Goal: Task Accomplishment & Management: Manage account settings

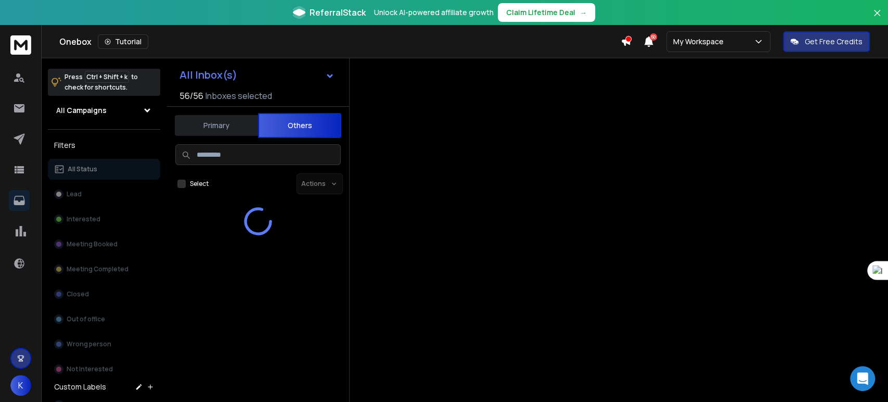
click at [301, 130] on button "Others" at bounding box center [299, 125] width 83 height 25
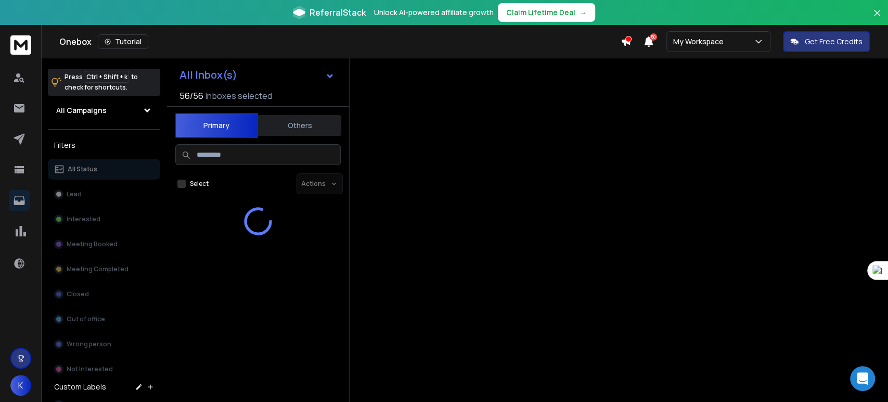
click at [237, 125] on button "Primary" at bounding box center [216, 125] width 83 height 25
click at [24, 202] on icon at bounding box center [19, 200] width 11 height 9
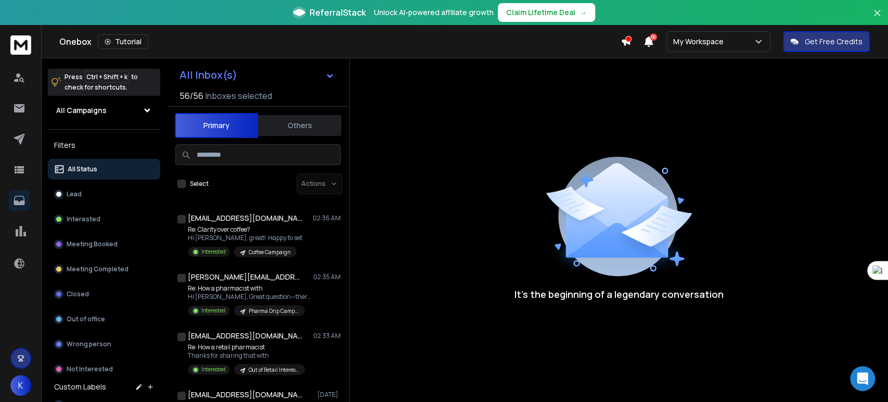
click at [308, 129] on button "Others" at bounding box center [299, 125] width 83 height 23
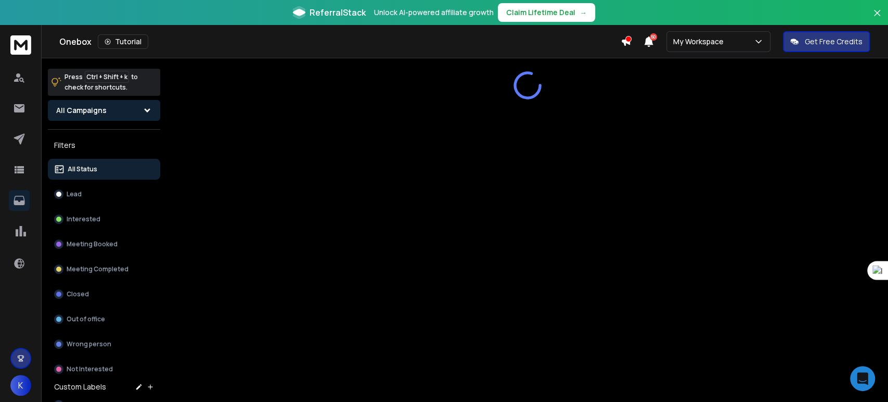
click at [147, 100] on button "All Campaigns" at bounding box center [104, 110] width 112 height 21
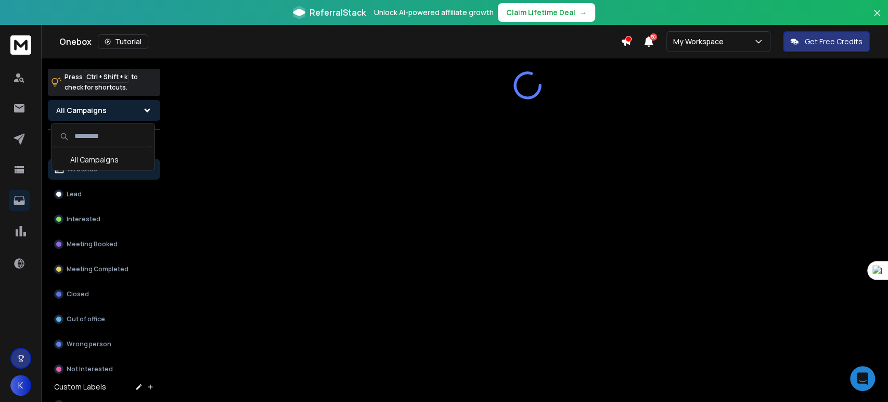
click at [147, 100] on button "All Campaigns" at bounding box center [104, 110] width 112 height 21
click at [135, 108] on button "All Campaigns" at bounding box center [104, 110] width 112 height 21
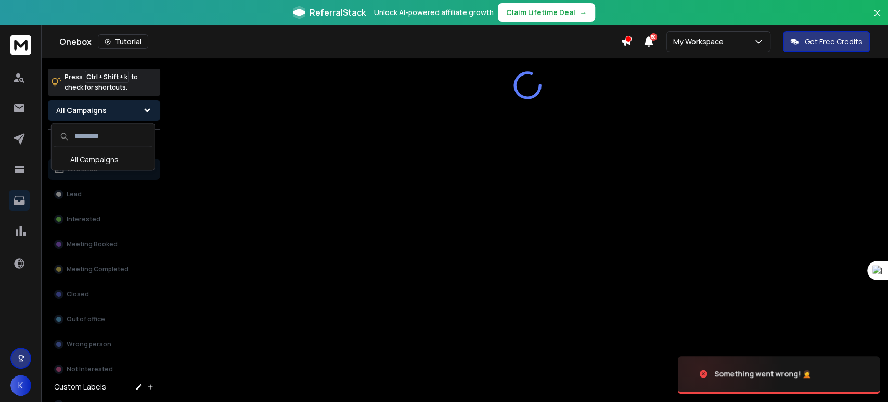
click at [135, 108] on button "All Campaigns" at bounding box center [104, 110] width 112 height 21
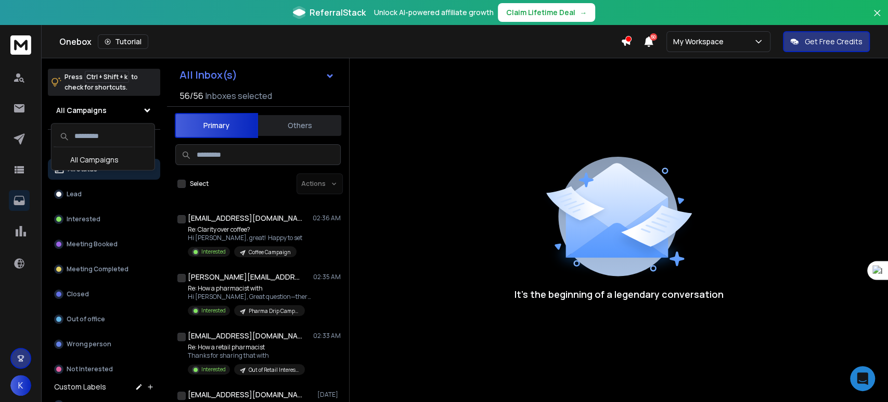
click at [299, 122] on button "Others" at bounding box center [299, 125] width 83 height 23
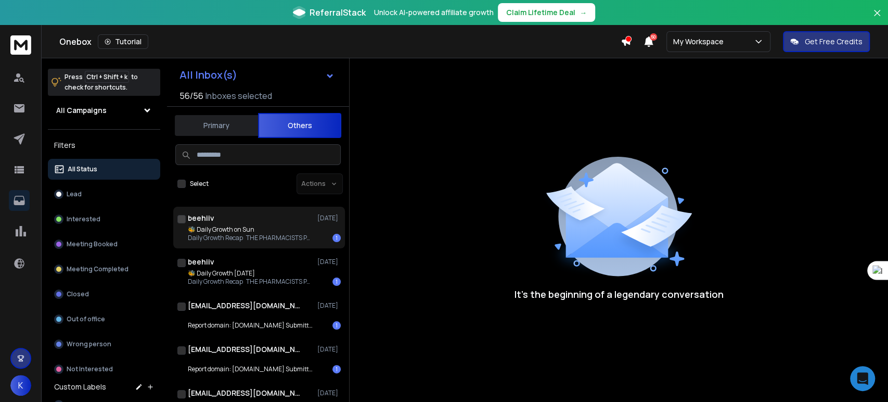
click at [202, 225] on p "🐝 Daily Growth on Sun" at bounding box center [250, 229] width 125 height 8
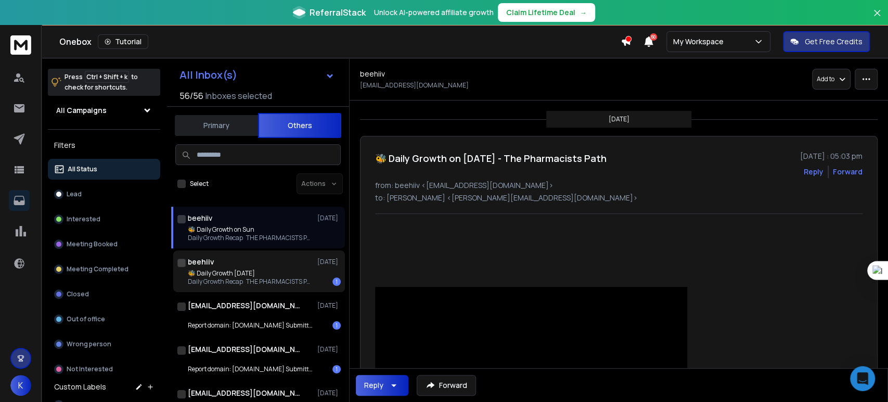
click at [240, 262] on div "beehiiv 12 Oct" at bounding box center [264, 262] width 153 height 10
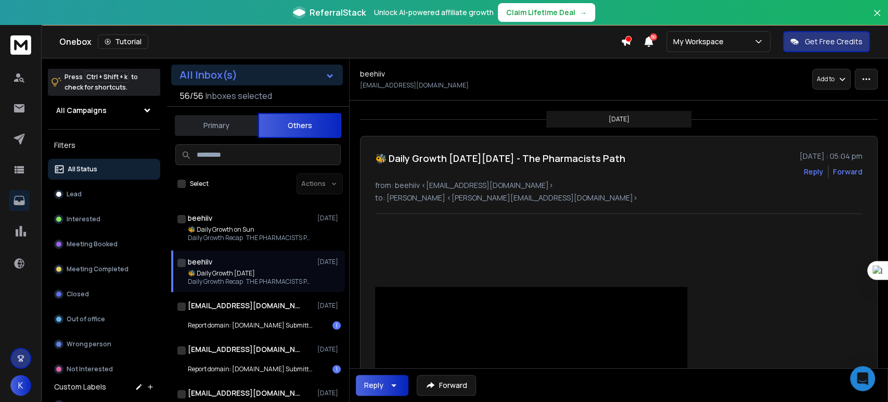
click at [324, 75] on button "All Inbox(s)" at bounding box center [257, 75] width 172 height 21
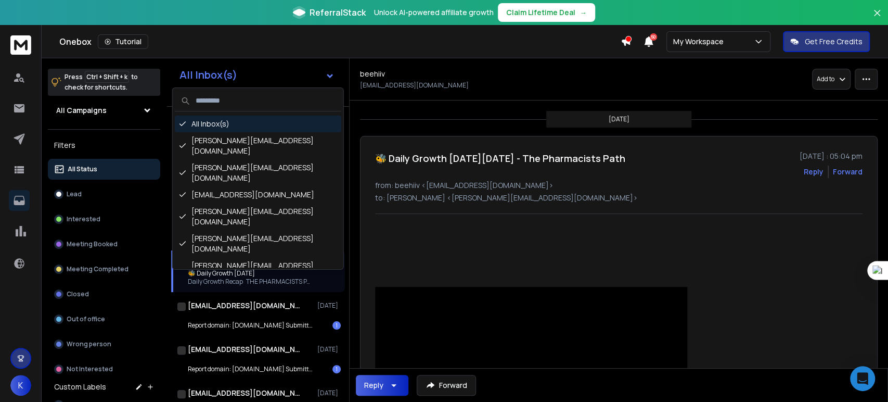
click at [280, 121] on div "All Inbox(s)" at bounding box center [258, 124] width 167 height 17
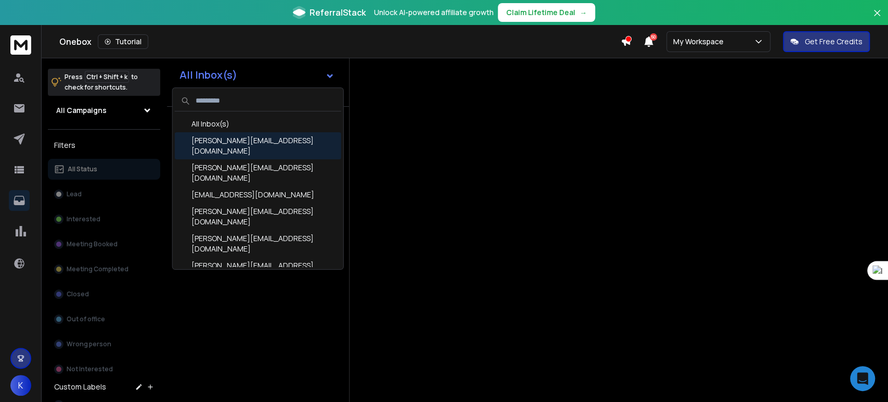
click at [264, 138] on div "kurt@mail.pharmacycareercoach.com" at bounding box center [258, 145] width 167 height 27
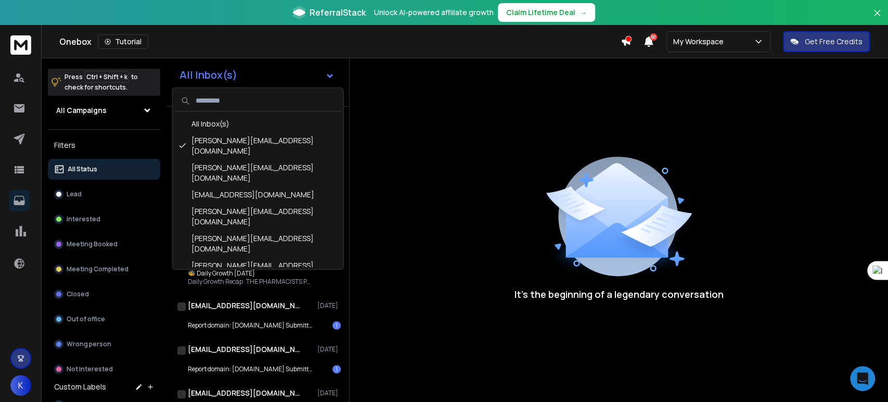
click at [260, 103] on input at bounding box center [258, 100] width 167 height 21
type input "****"
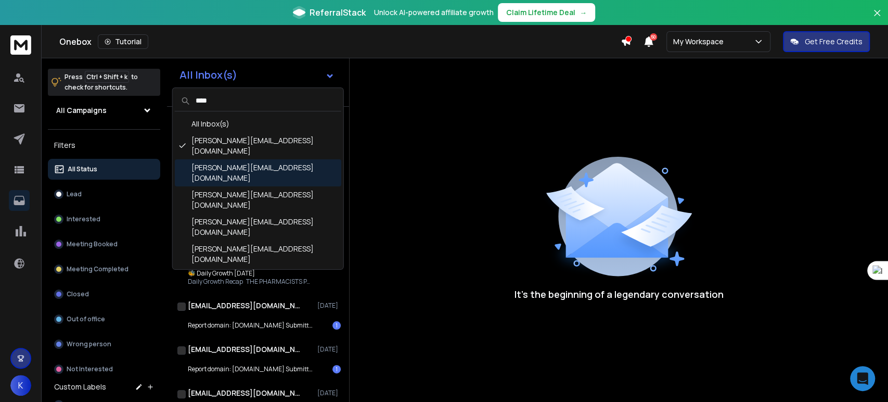
drag, startPoint x: 257, startPoint y: 153, endPoint x: 259, endPoint y: 160, distance: 6.9
click at [258, 159] on div "kurt@pharmacistmentoring.com" at bounding box center [258, 172] width 167 height 27
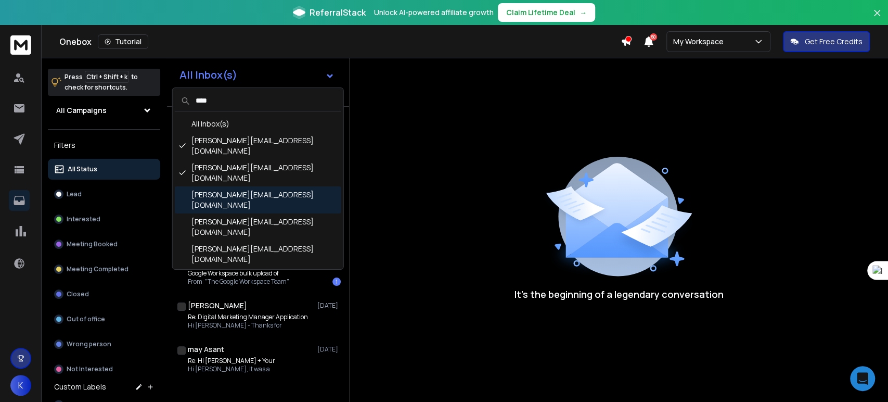
click at [259, 186] on div "kurth@pharmacistmentoring.com" at bounding box center [258, 199] width 167 height 27
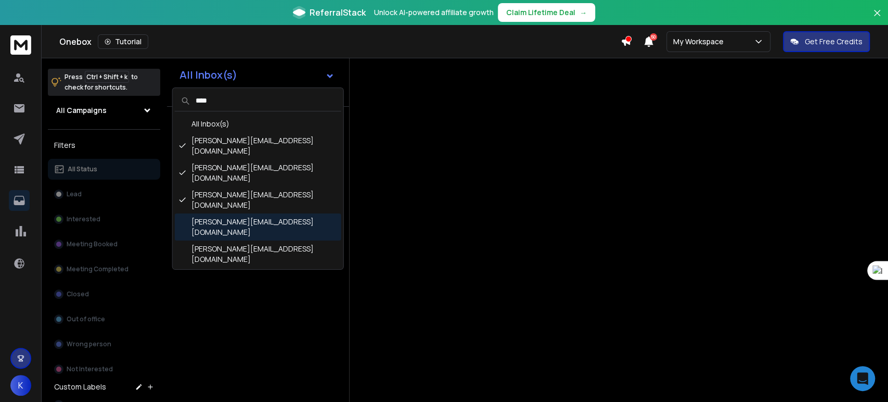
click at [259, 213] on div "kurt@pharmacistcareercoach.com" at bounding box center [258, 226] width 167 height 27
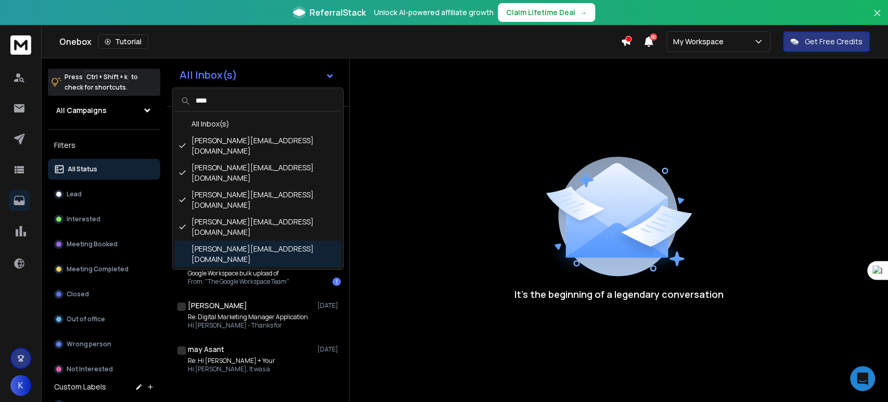
click at [261, 240] on div "kurt@bestpharmacistjob.com" at bounding box center [258, 253] width 167 height 27
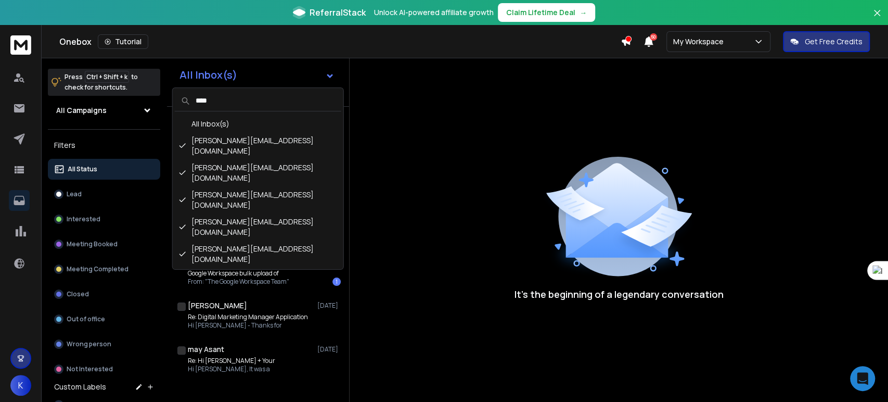
click at [262, 268] on div "kurt@thepharmacistpath.com" at bounding box center [258, 281] width 167 height 27
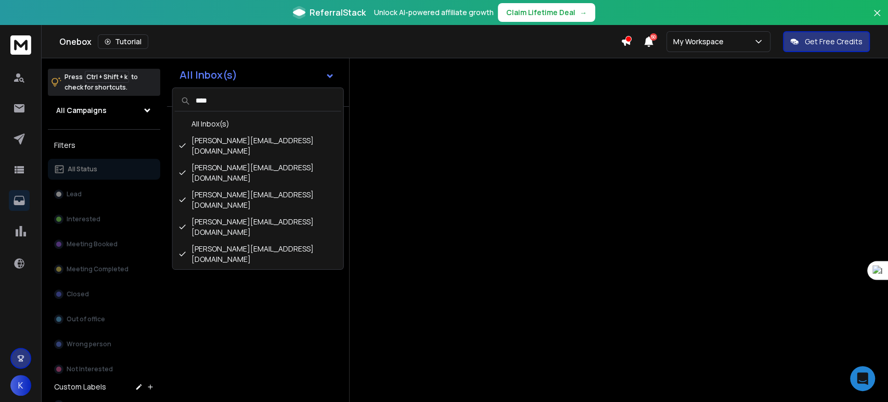
click at [263, 295] on div "kurt@pharmacyjobcoach.com" at bounding box center [258, 308] width 167 height 27
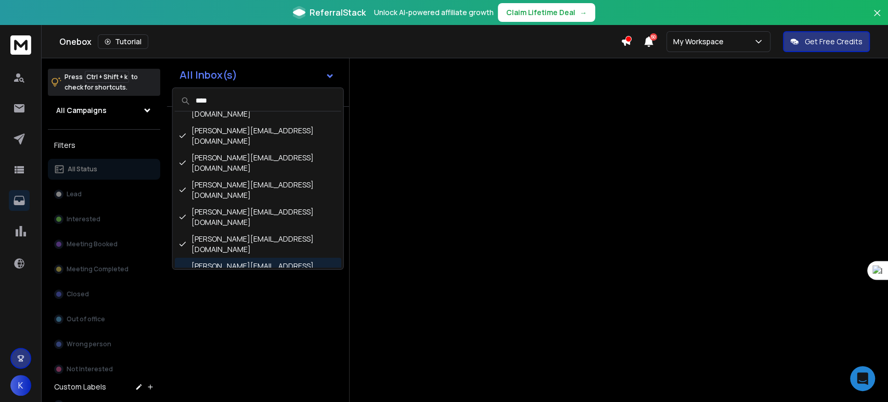
scroll to position [65, 0]
drag, startPoint x: 235, startPoint y: 190, endPoint x: 234, endPoint y: 203, distance: 12.6
click at [234, 257] on div "kurt@pharmacistcareercoaching.com" at bounding box center [258, 270] width 167 height 27
click at [234, 284] on div "kurt@toppharmacistcareer.com" at bounding box center [258, 297] width 167 height 27
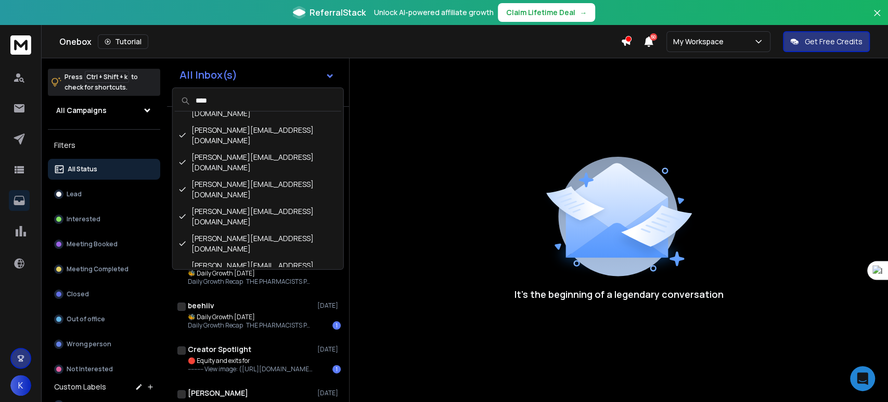
click at [235, 311] on div "kurt@pharmacistcareerlive.com" at bounding box center [258, 324] width 167 height 27
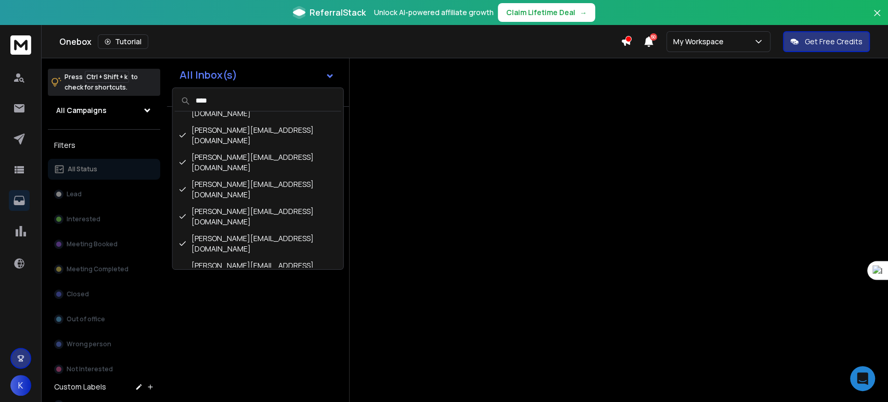
drag, startPoint x: 235, startPoint y: 237, endPoint x: 235, endPoint y: 249, distance: 11.5
click at [235, 338] on div "kurt@pharmacycareercoach.org" at bounding box center [258, 351] width 167 height 27
click at [235, 365] on div "kurt@pharmacistsmentor.com" at bounding box center [258, 378] width 167 height 27
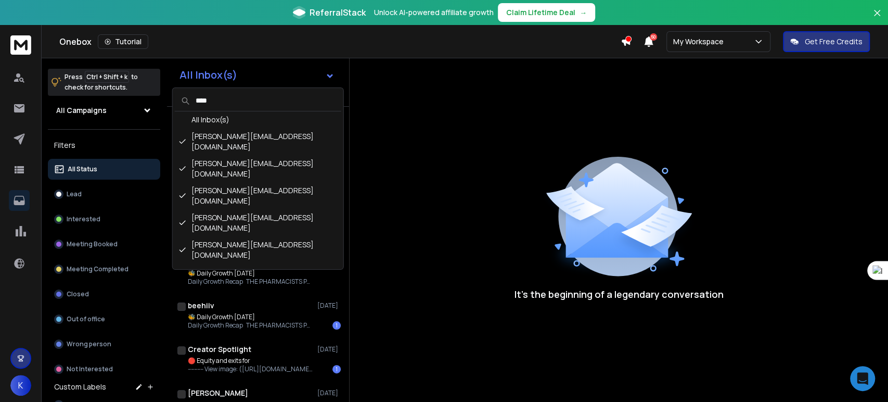
scroll to position [0, 0]
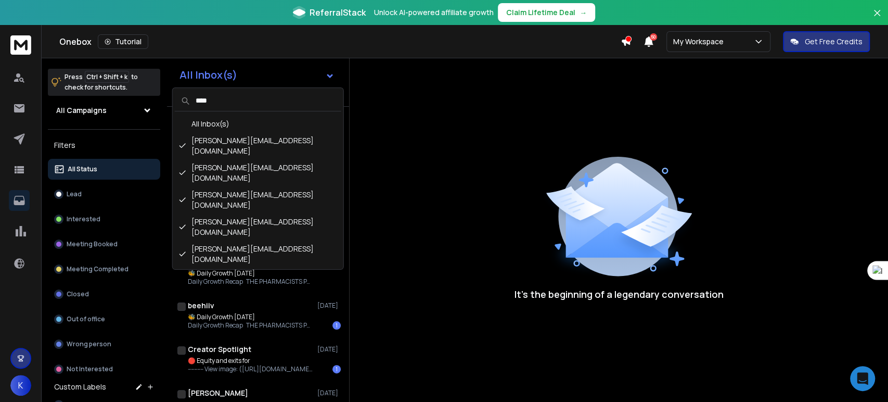
click at [407, 170] on div "It’s the beginning of a legendary conversation" at bounding box center [619, 228] width 539 height 341
